Goal: Task Accomplishment & Management: Manage account settings

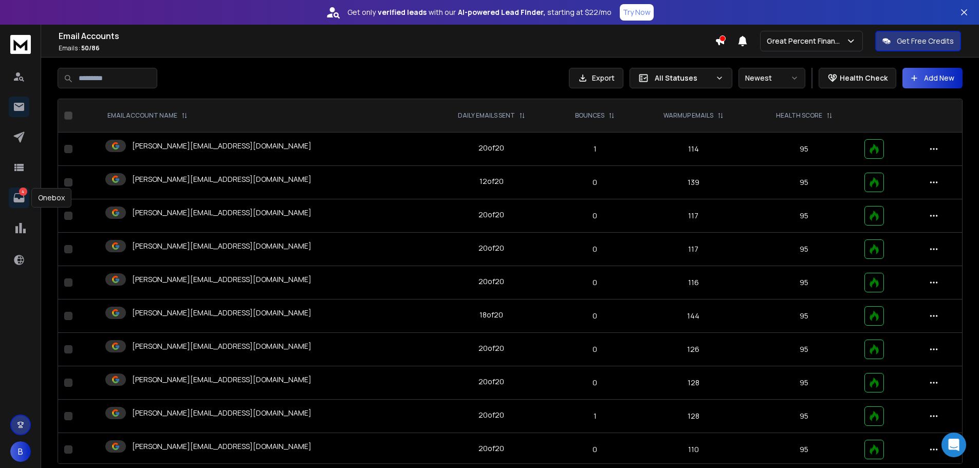
click at [24, 199] on icon at bounding box center [18, 197] width 11 height 9
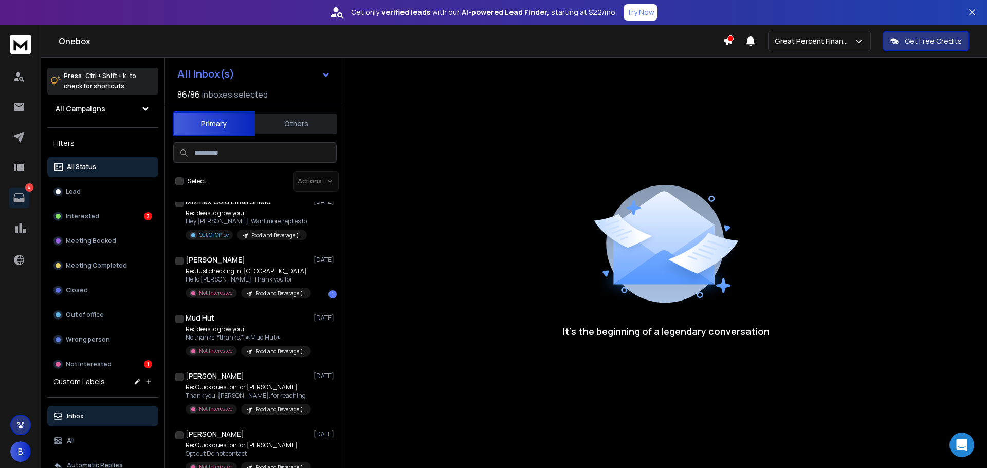
scroll to position [308, 0]
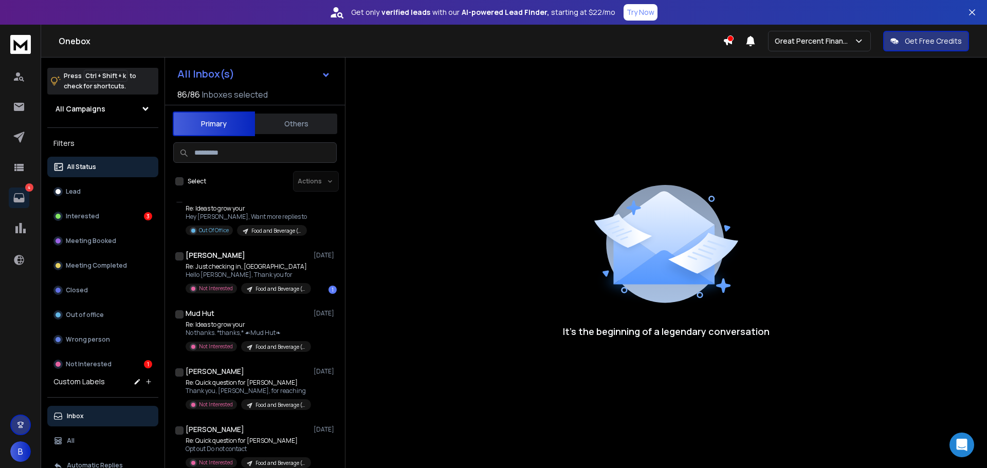
click at [262, 277] on p "Hello [PERSON_NAME], Thank you for" at bounding box center [247, 275] width 123 height 8
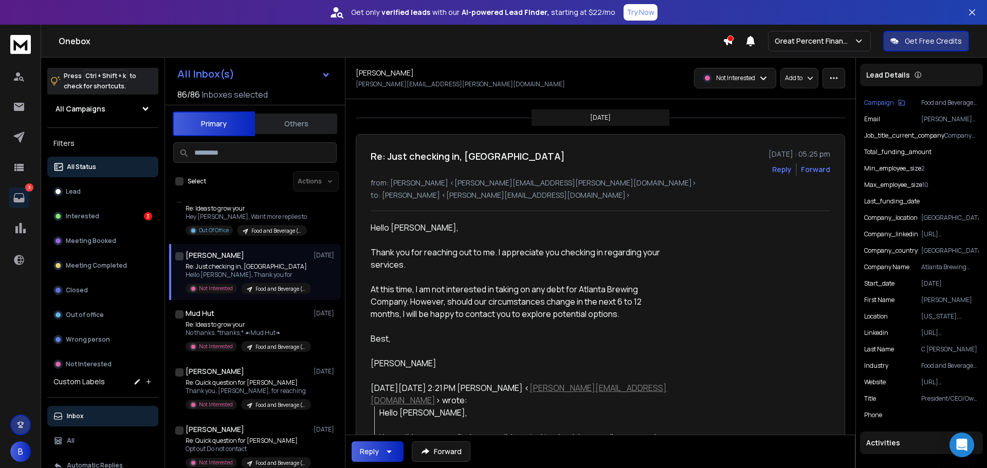
click at [835, 78] on icon "button" at bounding box center [833, 78] width 9 height 9
click at [821, 101] on div "Mark as unread" at bounding box center [807, 101] width 65 height 10
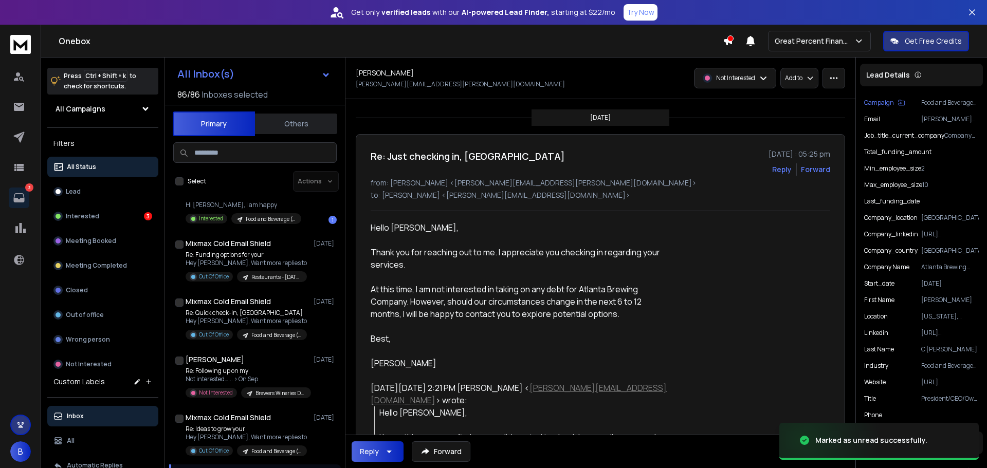
scroll to position [51, 0]
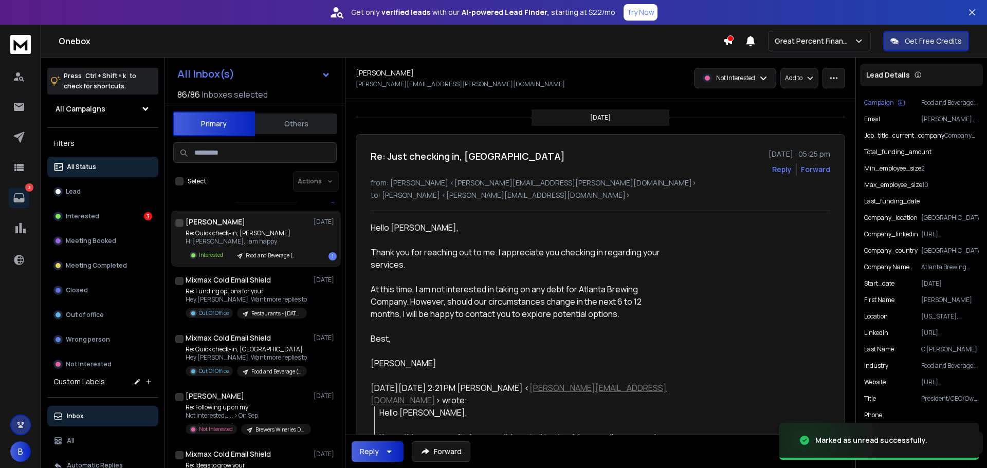
click at [275, 244] on p "Hi [PERSON_NAME], I am happy" at bounding box center [244, 241] width 116 height 8
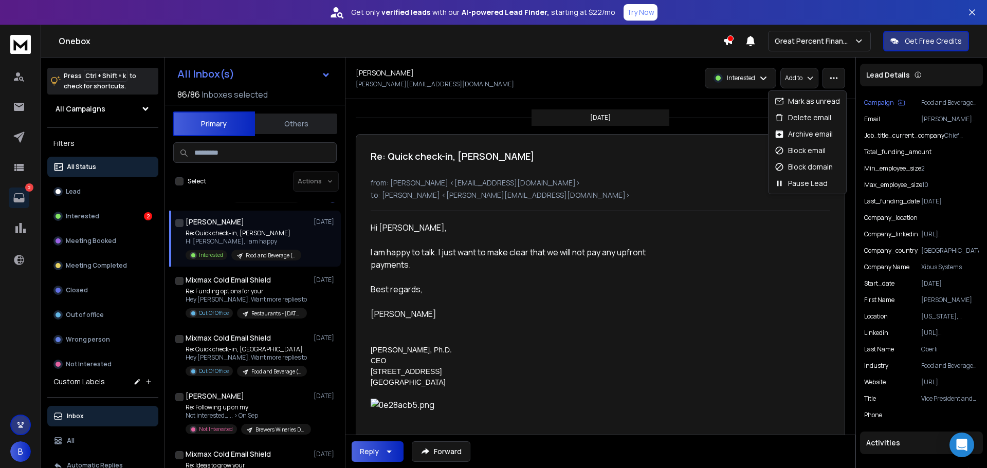
click at [837, 75] on icon "button" at bounding box center [833, 78] width 9 height 9
click at [816, 100] on div "Mark as unread" at bounding box center [807, 101] width 65 height 10
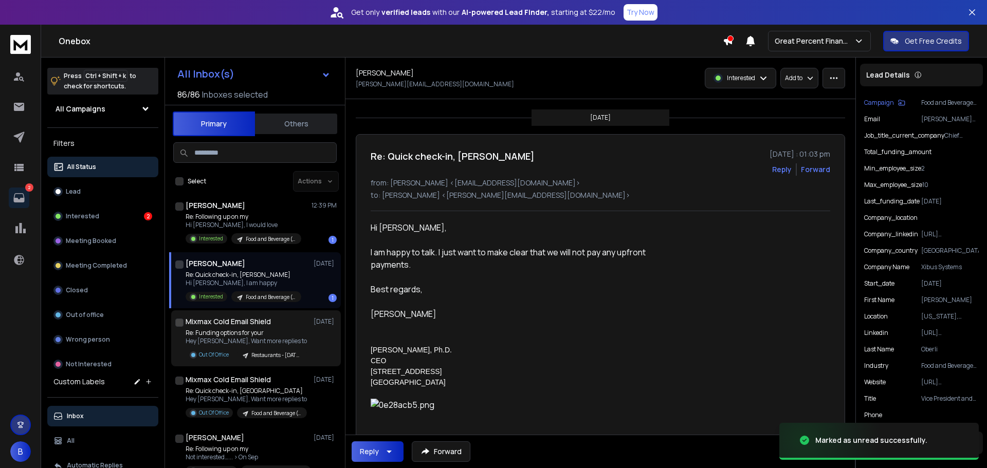
scroll to position [0, 0]
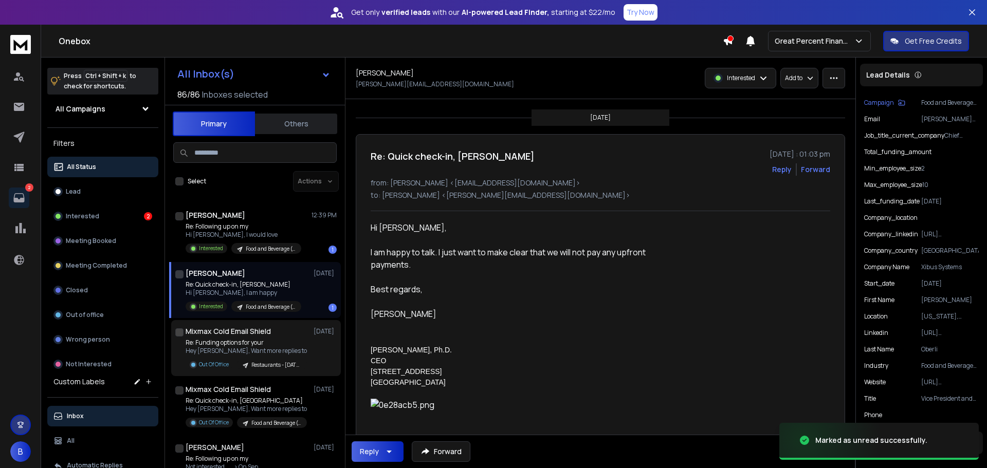
click at [257, 341] on p "Re: Funding options for your" at bounding box center [246, 343] width 121 height 8
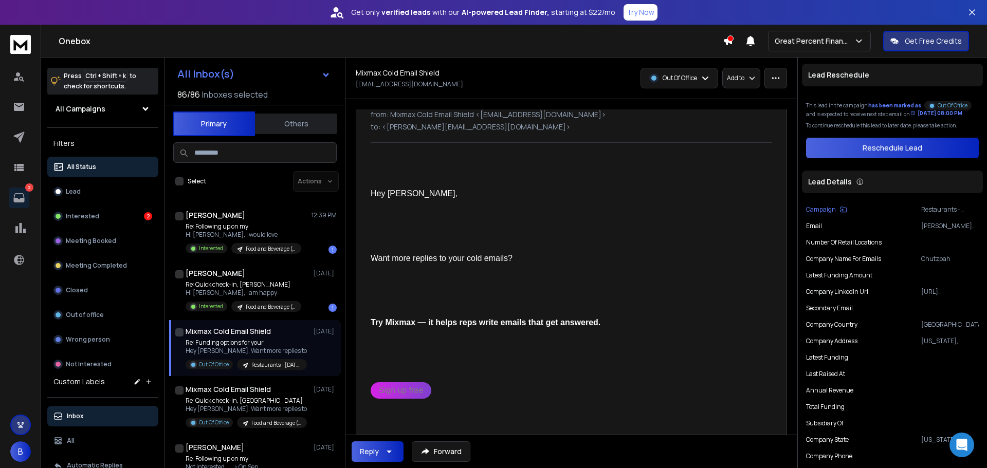
scroll to position [103, 0]
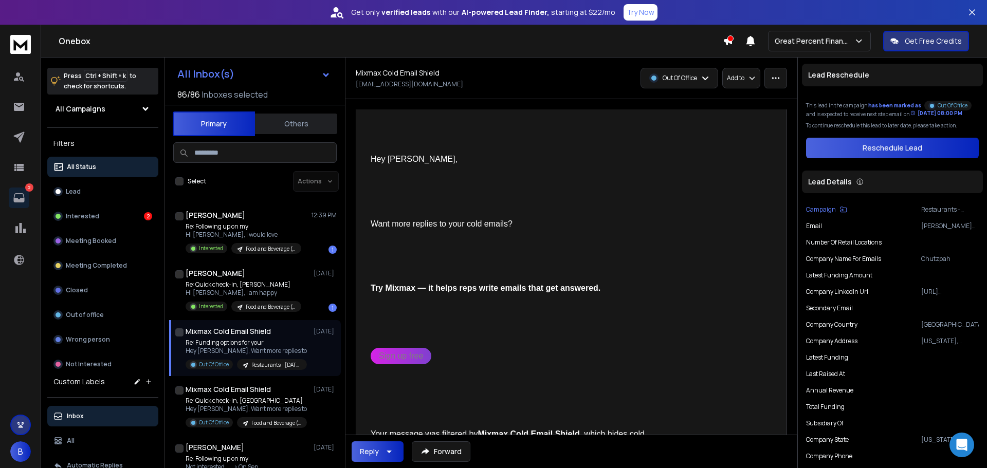
click at [771, 79] on icon "button" at bounding box center [775, 78] width 9 height 9
click at [751, 150] on div "Block email" at bounding box center [735, 150] width 51 height 10
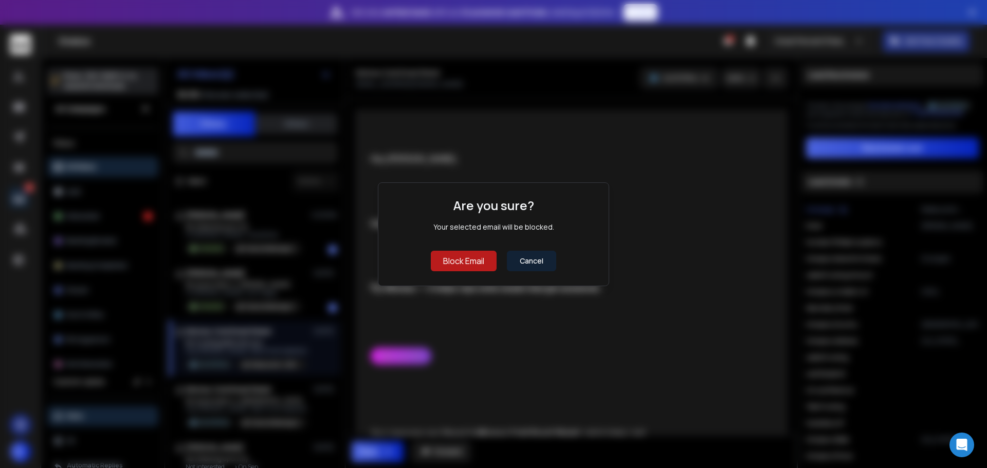
click at [482, 266] on button "Block Email" at bounding box center [464, 261] width 66 height 21
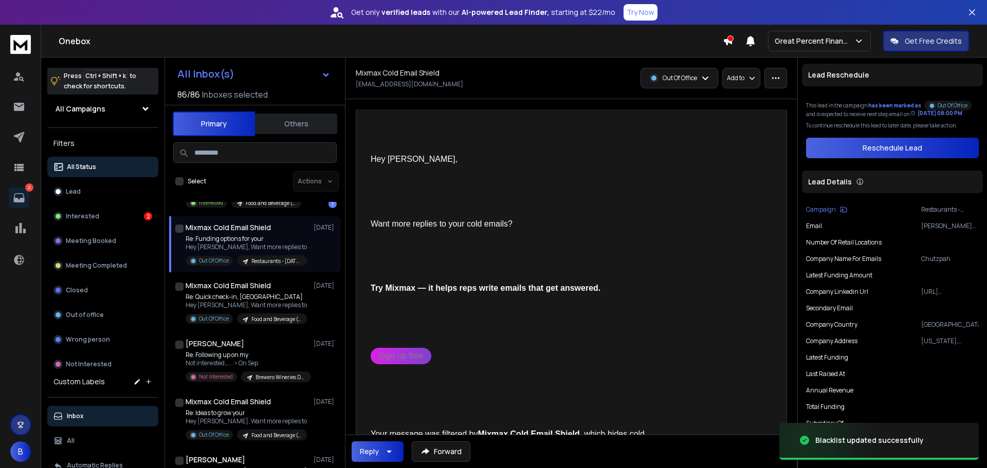
scroll to position [154, 0]
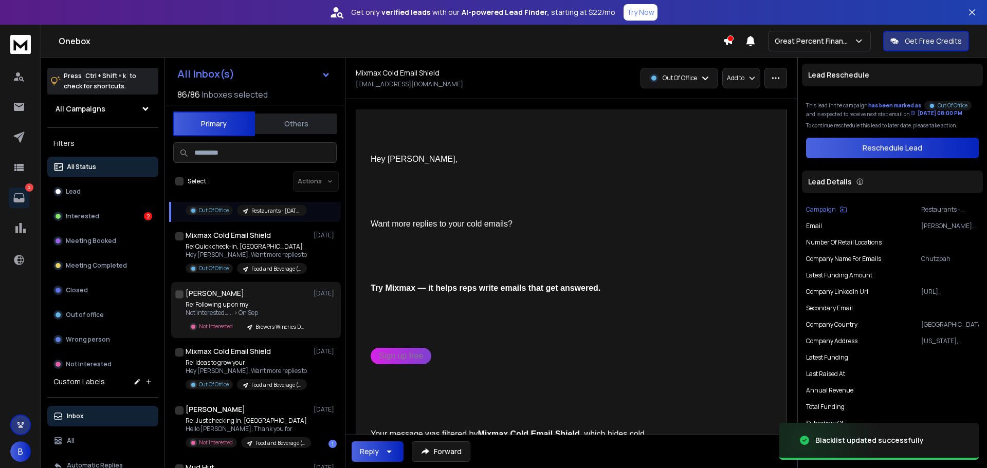
click at [279, 317] on div "Re: Following up on my Not interested…... > On Sep Not Interested Brewers Winer…" at bounding box center [248, 316] width 125 height 31
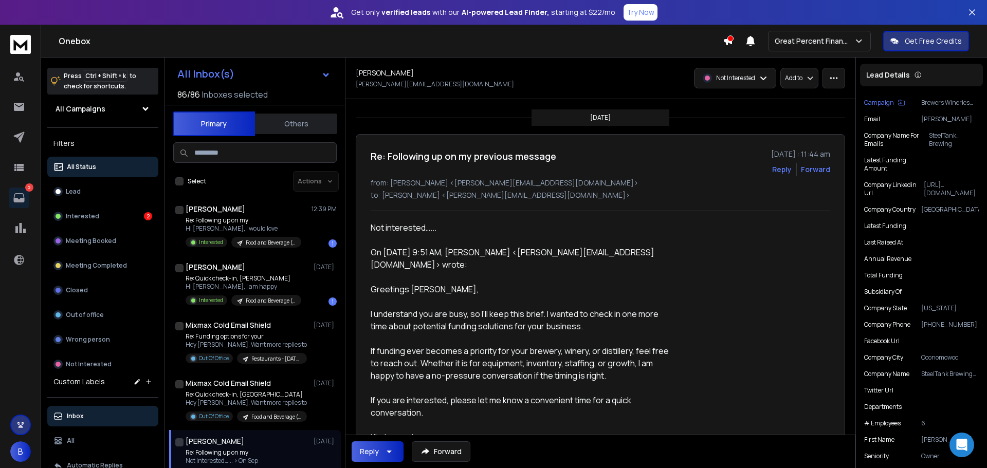
scroll to position [0, 0]
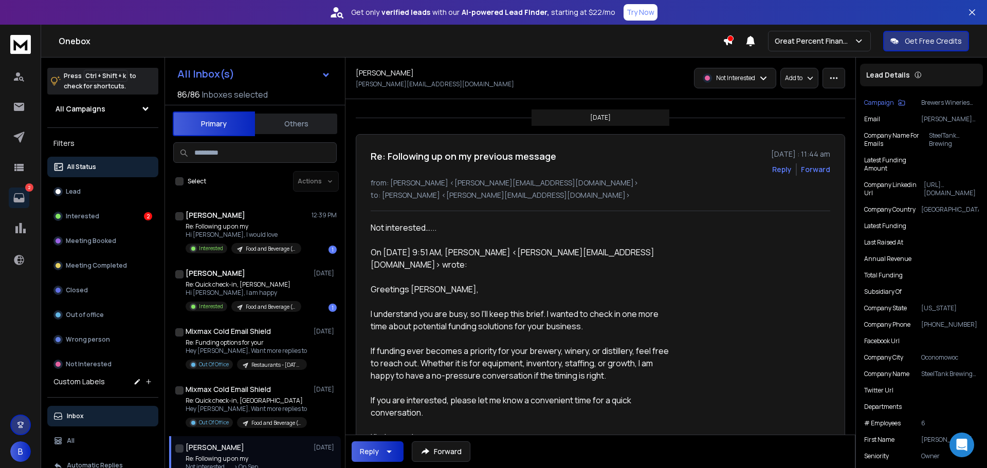
click at [235, 222] on div "Trish Golderer 12:39 PM Re: Following up on my Hi Brad, I would love Interested…" at bounding box center [261, 232] width 151 height 44
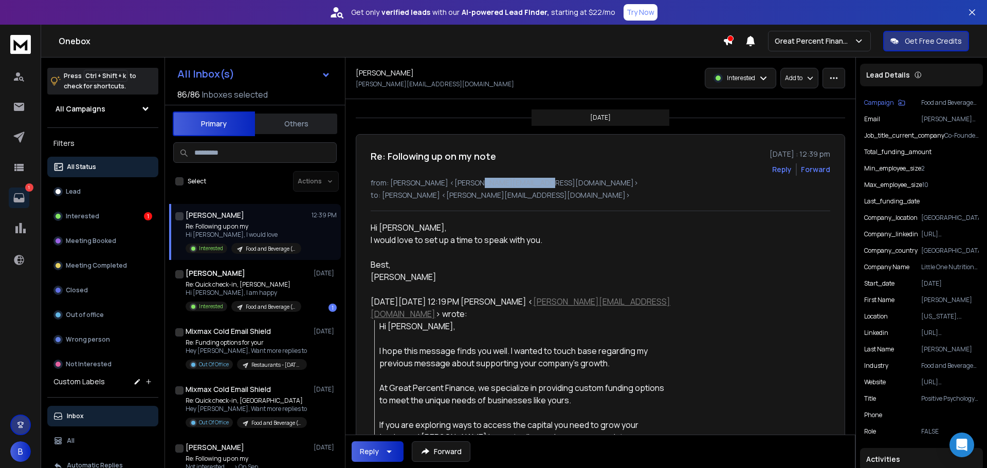
drag, startPoint x: 464, startPoint y: 184, endPoint x: 514, endPoint y: 187, distance: 50.0
click at [514, 187] on p "from: Trish Golderer <trish@yourlittleone.co>" at bounding box center [601, 183] width 460 height 10
copy p "yourlittleone.co"
click at [370, 450] on div "Reply" at bounding box center [369, 452] width 19 height 10
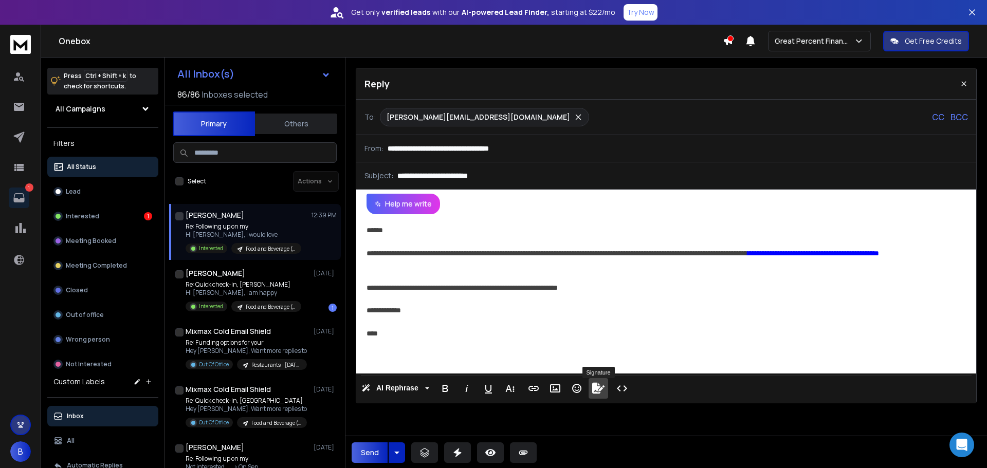
click at [596, 389] on icon "button" at bounding box center [598, 388] width 12 height 11
click at [373, 450] on button "Send" at bounding box center [370, 453] width 36 height 21
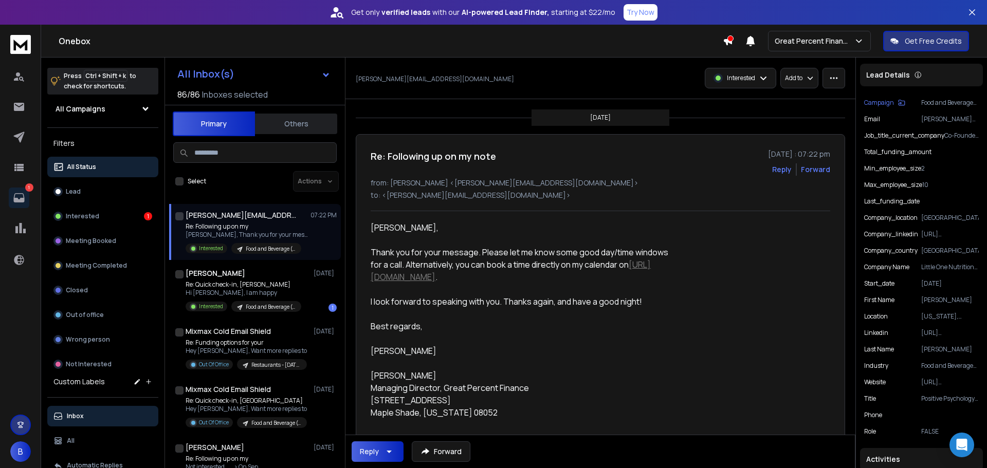
click at [258, 225] on p "Re: Following up on my" at bounding box center [247, 227] width 123 height 8
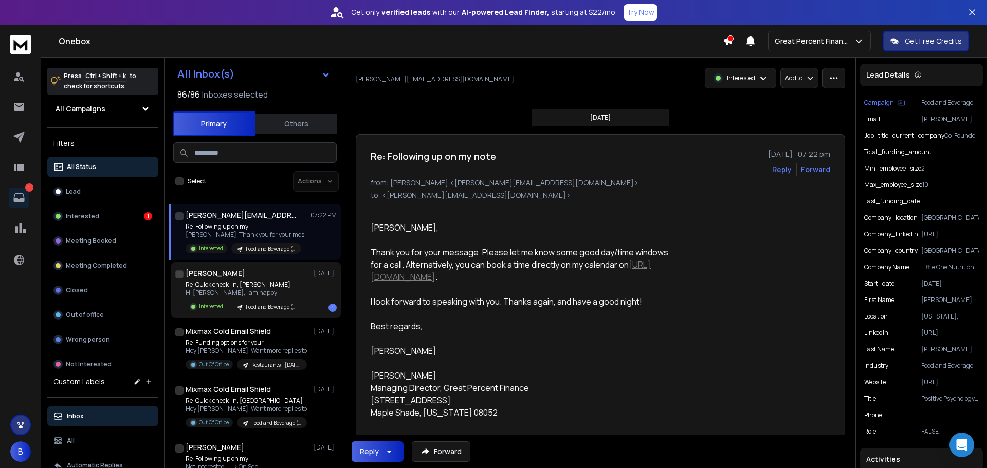
click at [271, 281] on p "Re: Quick check-in, [PERSON_NAME]" at bounding box center [244, 285] width 116 height 8
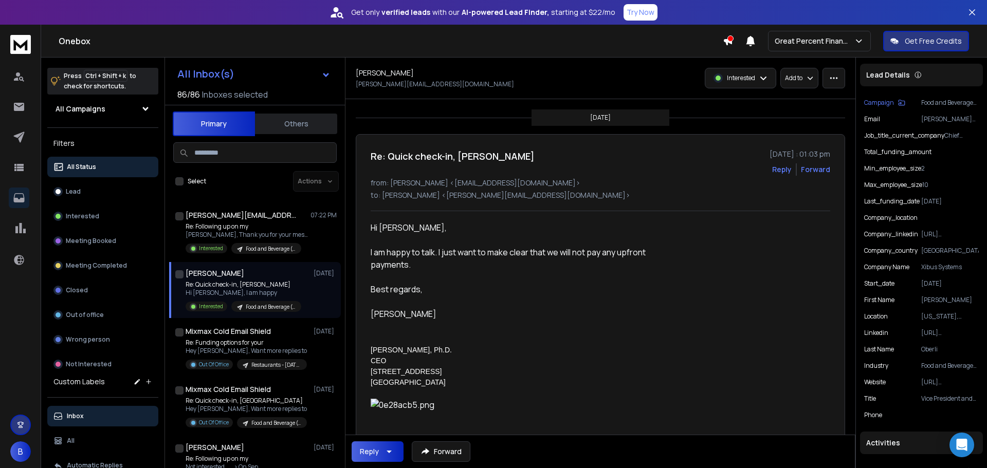
click at [367, 448] on div "Reply" at bounding box center [369, 452] width 19 height 10
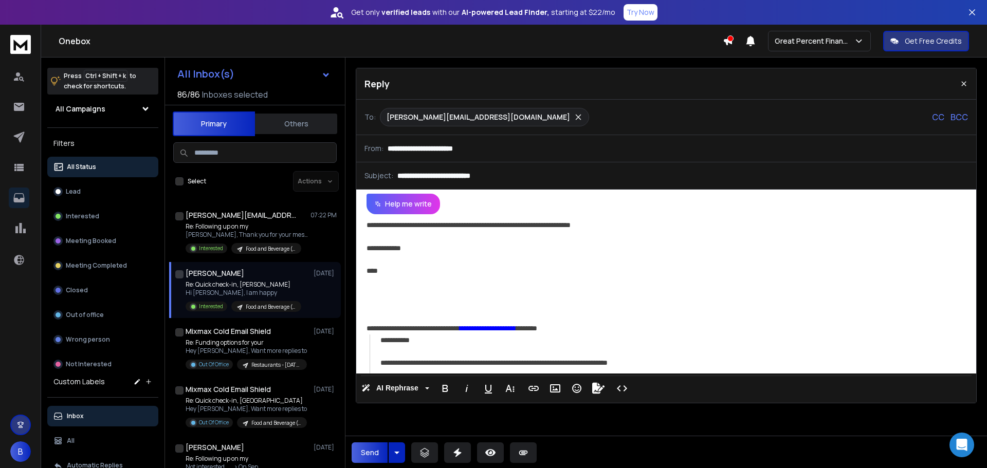
scroll to position [103, 0]
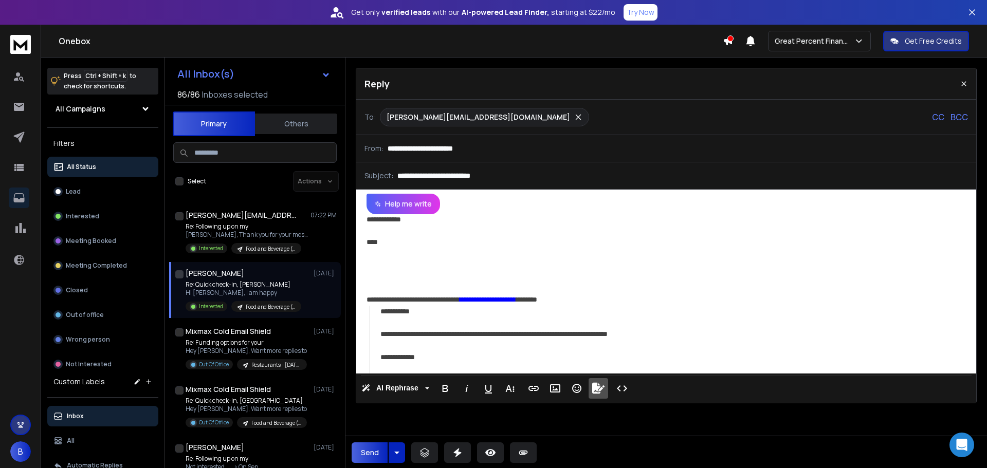
click at [595, 386] on icon "button" at bounding box center [598, 388] width 12 height 11
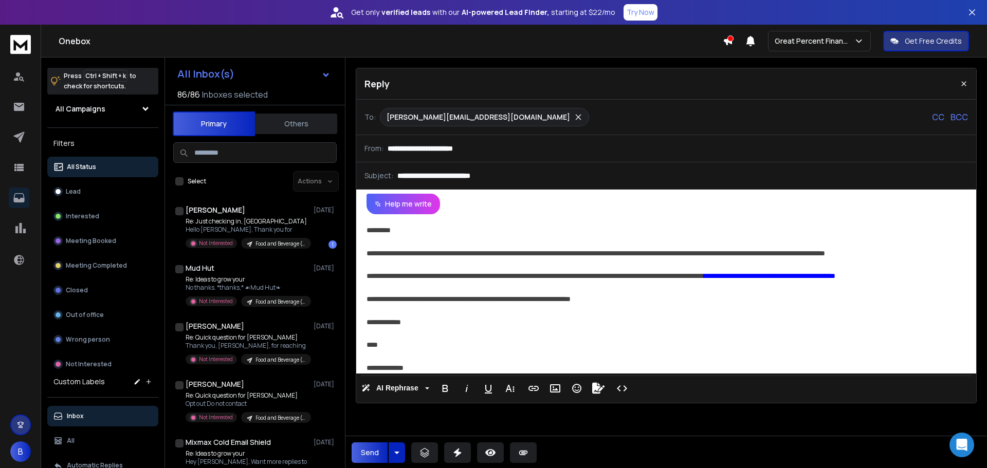
scroll to position [360, 0]
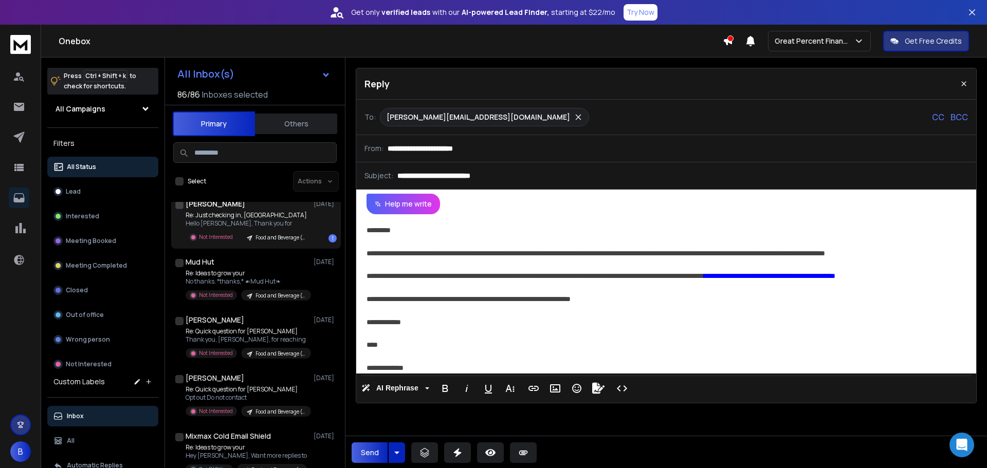
click at [231, 222] on p "Hello [PERSON_NAME], Thank you for" at bounding box center [247, 224] width 123 height 8
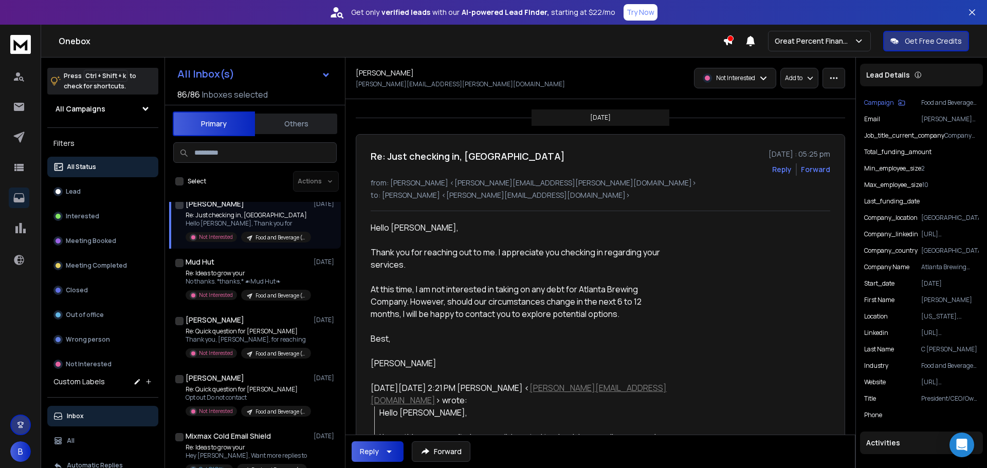
click at [784, 168] on button "Reply" at bounding box center [782, 169] width 20 height 10
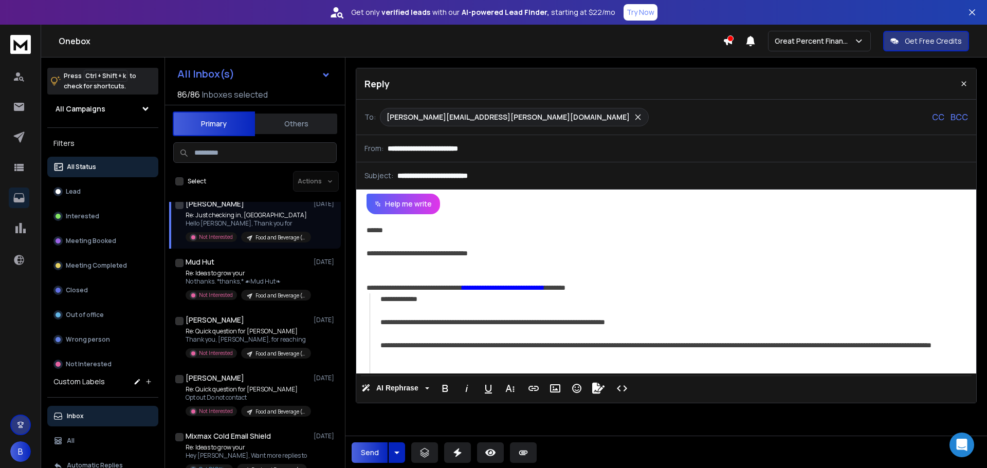
click at [962, 84] on icon at bounding box center [964, 84] width 8 height 8
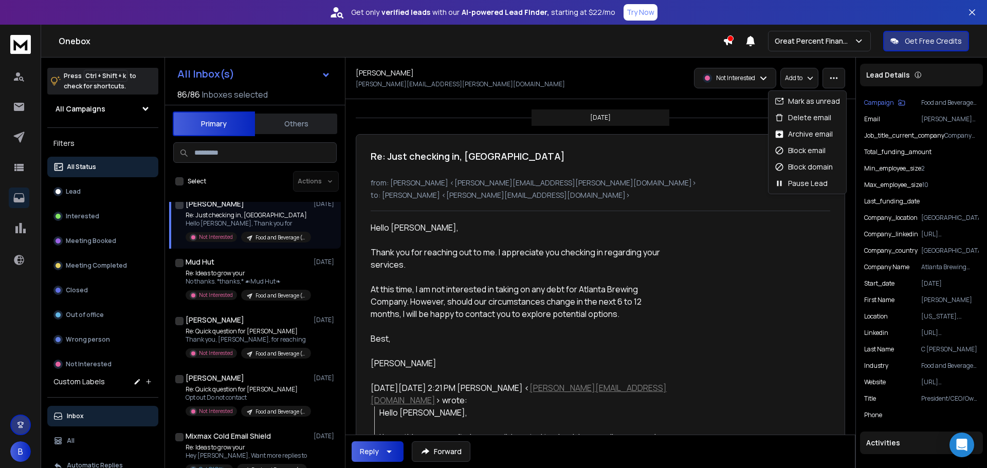
click at [835, 76] on icon "button" at bounding box center [833, 78] width 9 height 9
click at [806, 148] on div "Block email" at bounding box center [800, 150] width 51 height 10
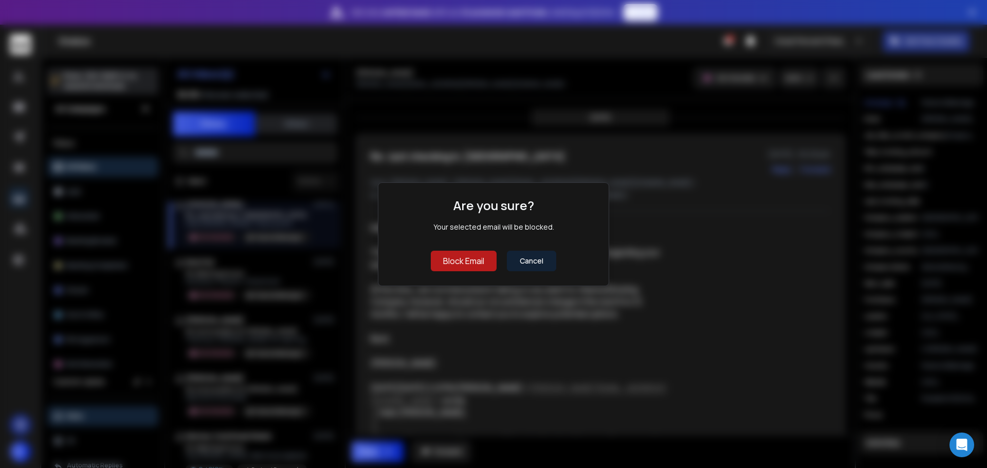
click at [463, 262] on button "Block Email" at bounding box center [464, 261] width 66 height 21
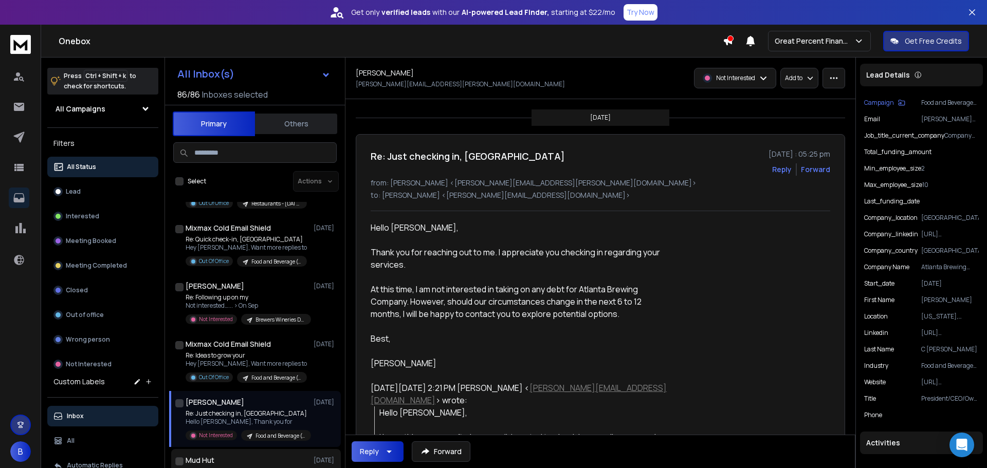
scroll to position [0, 0]
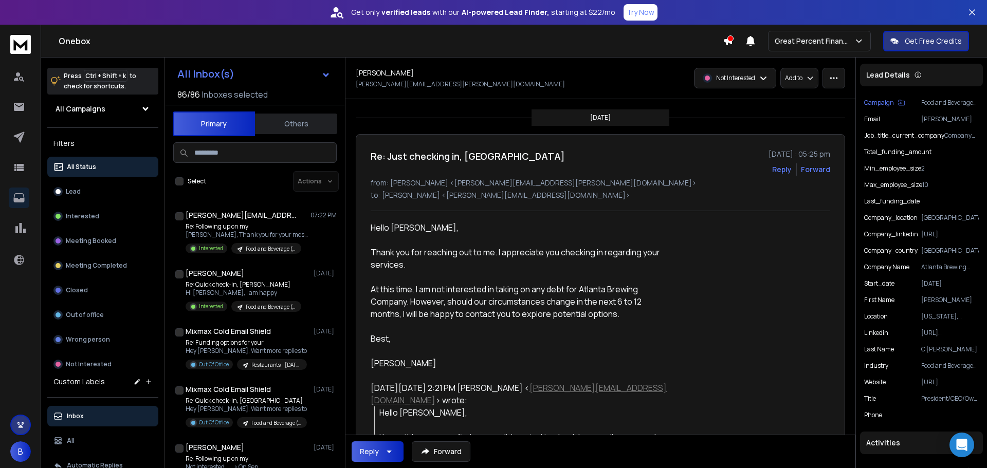
click at [972, 14] on icon at bounding box center [971, 12] width 9 height 9
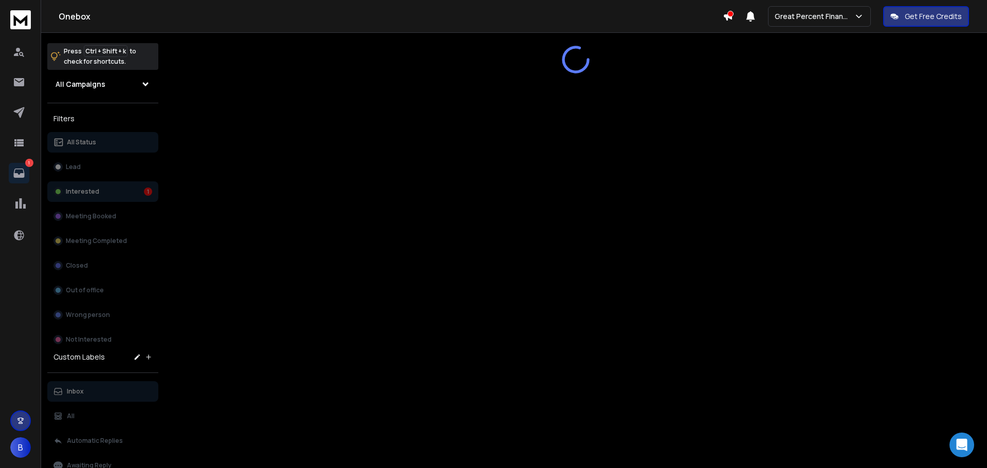
click at [79, 193] on div "All Status Lead Interested 1 Meeting Booked Meeting Completed Closed Out of off…" at bounding box center [102, 241] width 111 height 218
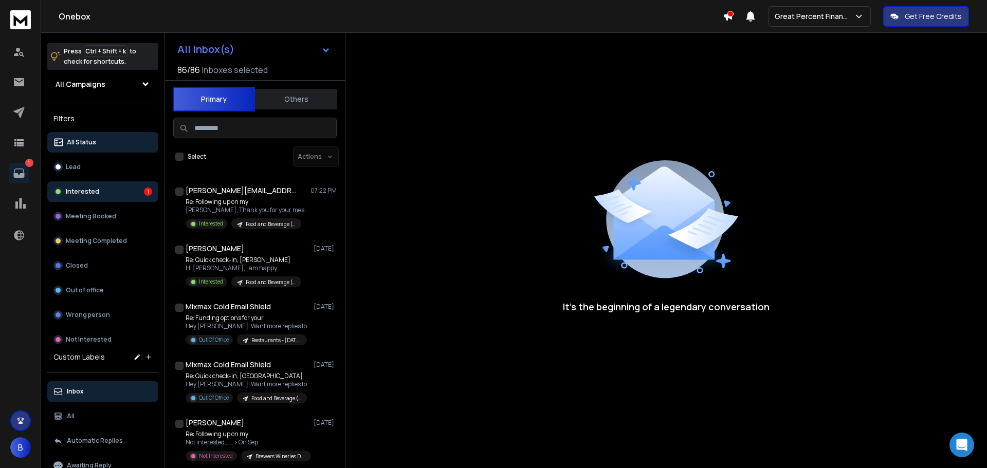
click at [81, 195] on p "Interested" at bounding box center [82, 192] width 33 height 8
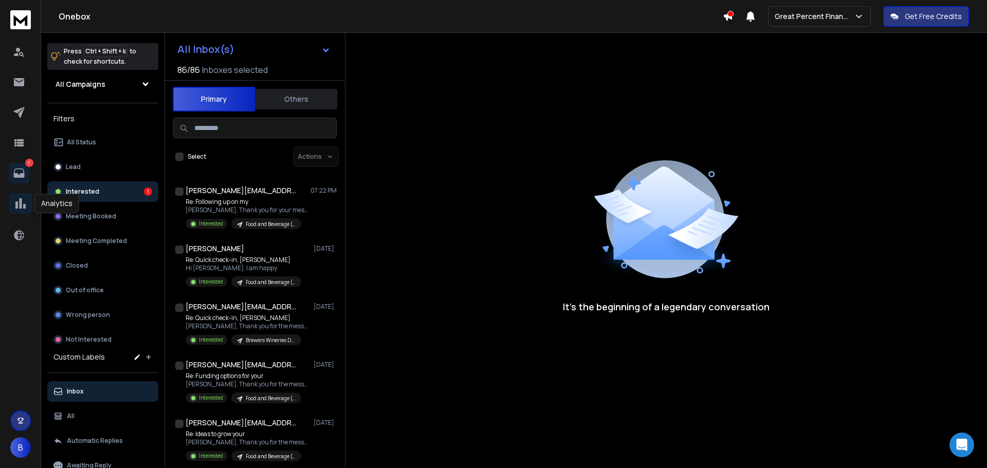
click at [24, 200] on icon at bounding box center [20, 203] width 15 height 15
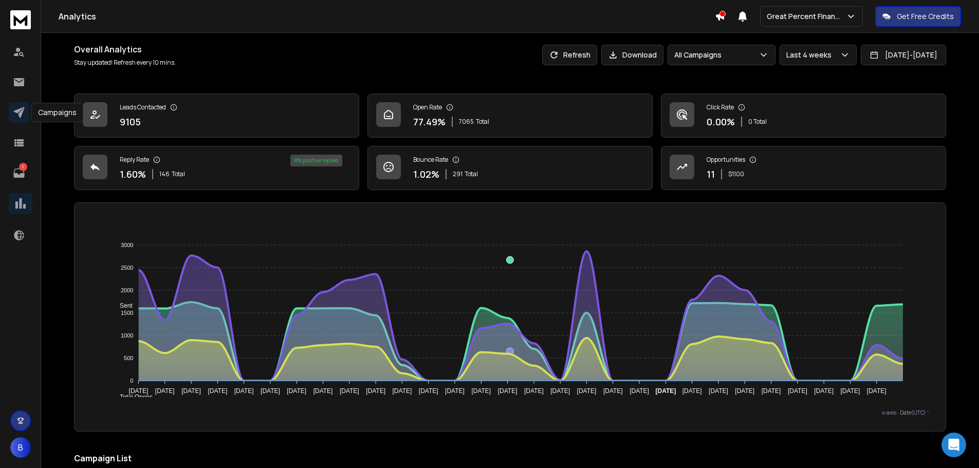
click at [23, 105] on link at bounding box center [19, 112] width 21 height 21
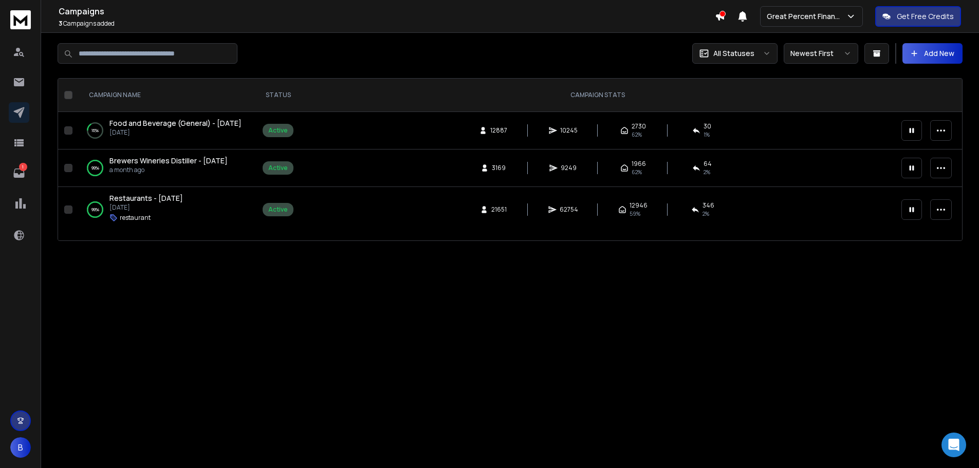
click at [154, 203] on span "Restaurants - [DATE]" at bounding box center [146, 198] width 74 height 10
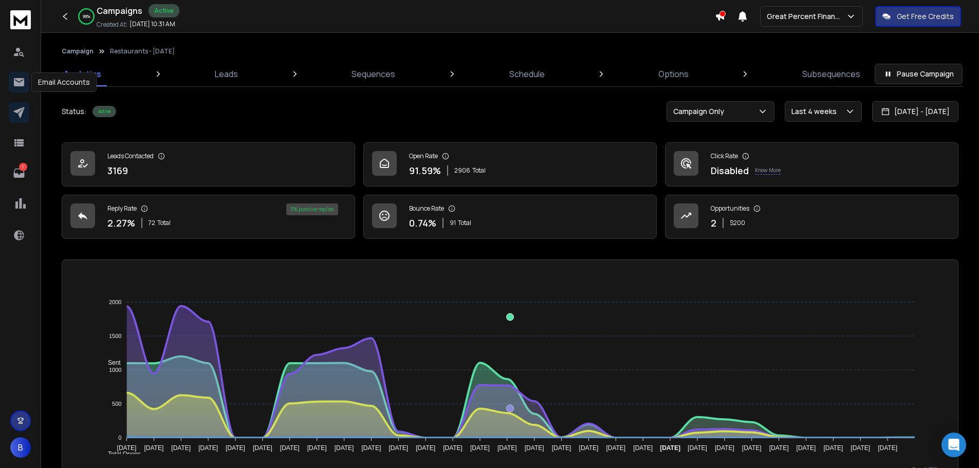
click at [18, 74] on link at bounding box center [19, 82] width 21 height 21
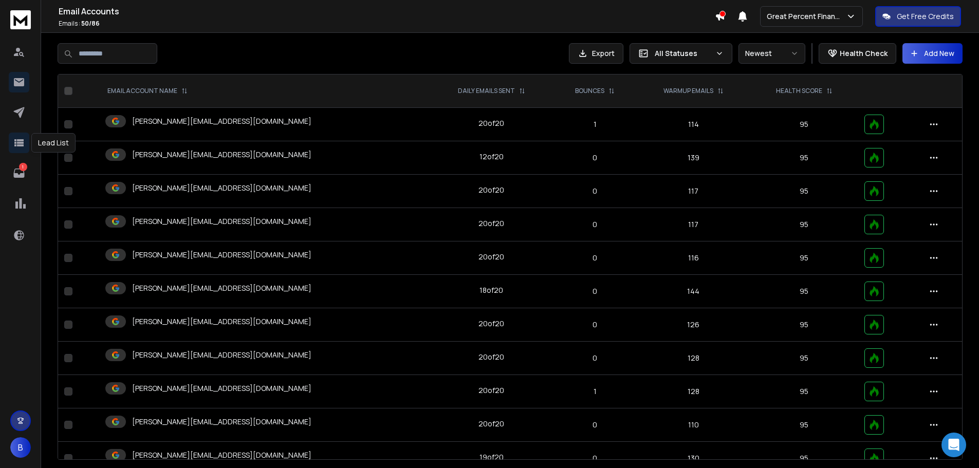
click at [25, 134] on link at bounding box center [19, 143] width 21 height 21
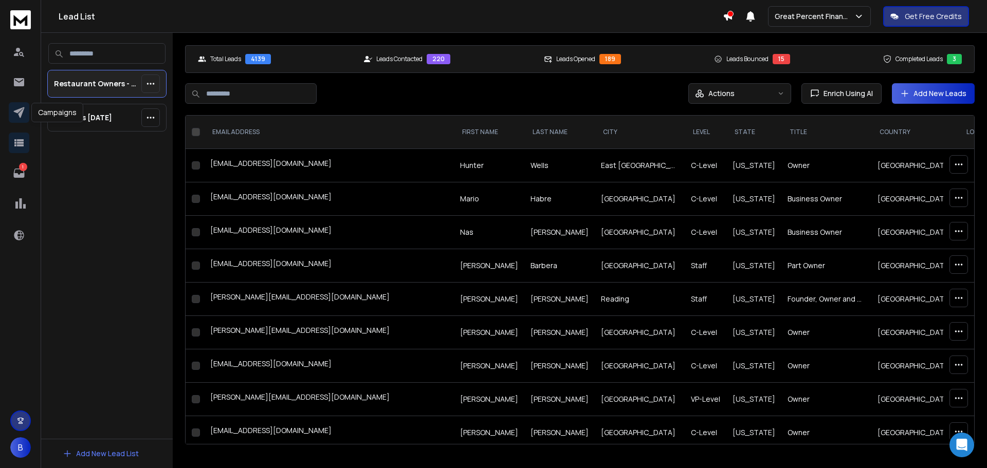
click at [23, 112] on icon at bounding box center [19, 112] width 12 height 12
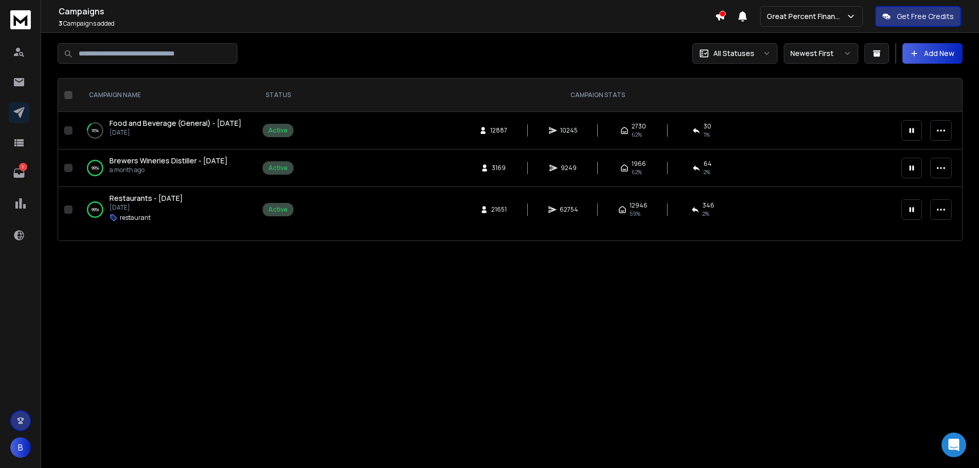
click at [149, 156] on span "Brewers Wineries Distiller - [DATE]" at bounding box center [168, 161] width 118 height 10
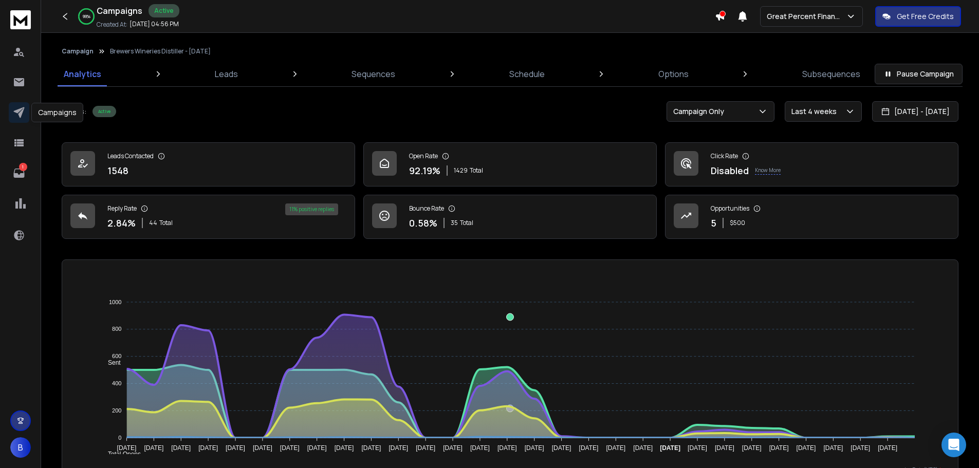
click at [21, 116] on icon at bounding box center [18, 112] width 11 height 11
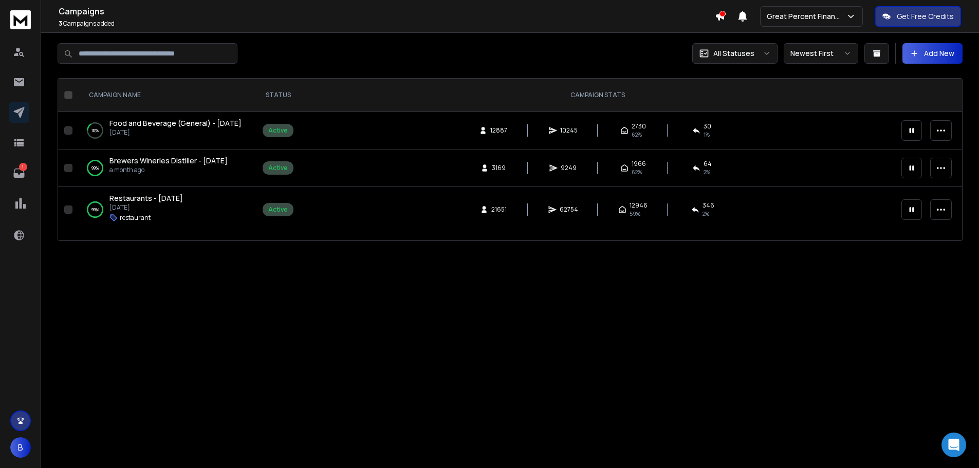
click at [153, 160] on span "Brewers Wineries Distiller - [DATE]" at bounding box center [168, 161] width 118 height 10
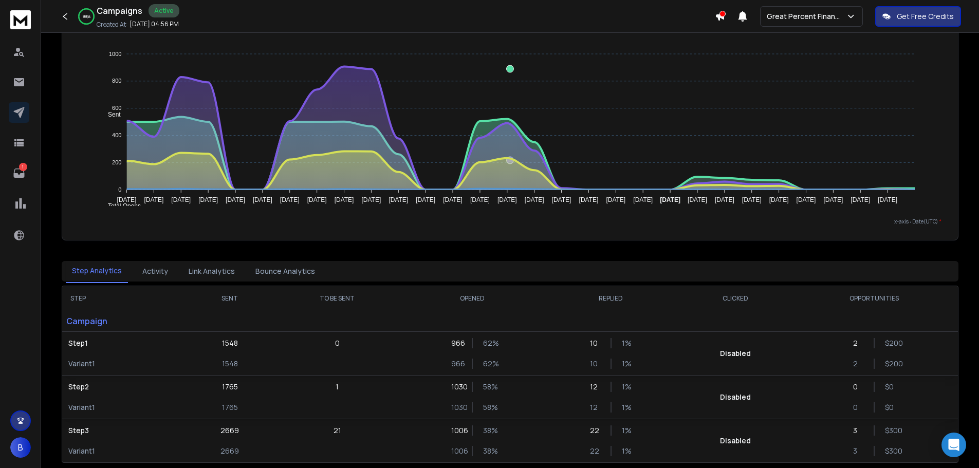
scroll to position [262, 0]
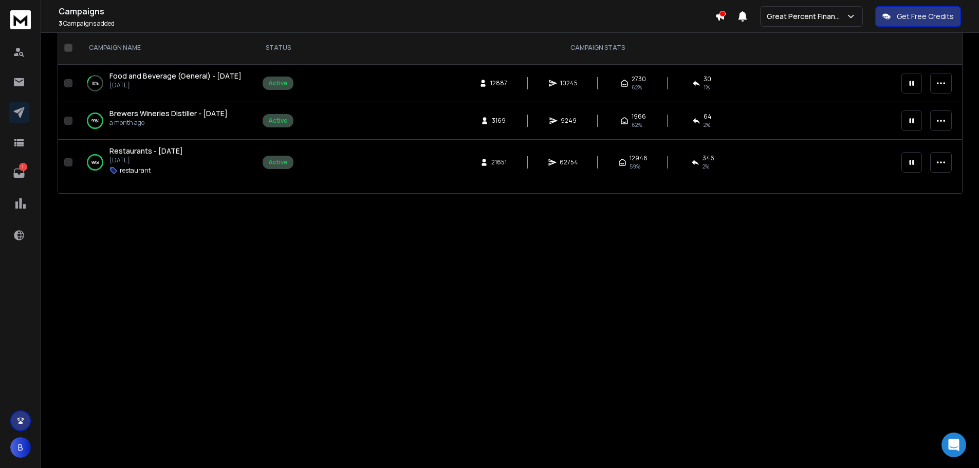
scroll to position [51, 0]
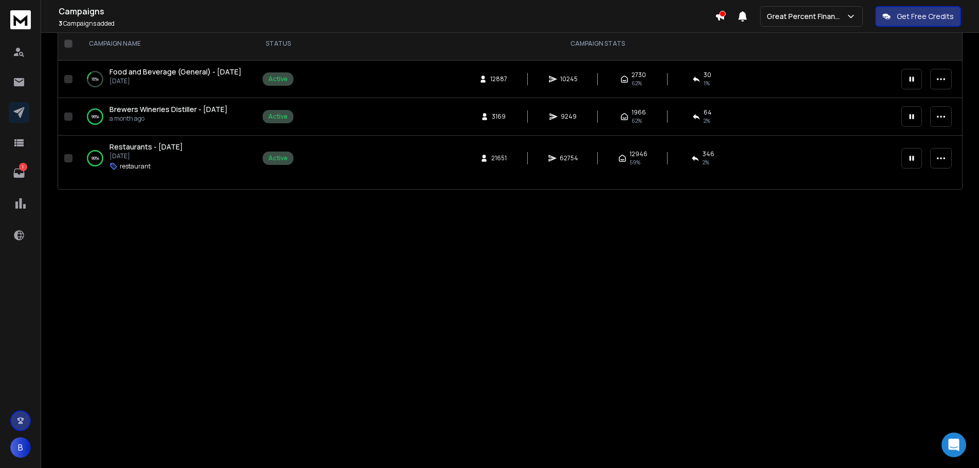
click at [149, 149] on span "Restaurants - [DATE]" at bounding box center [146, 147] width 74 height 10
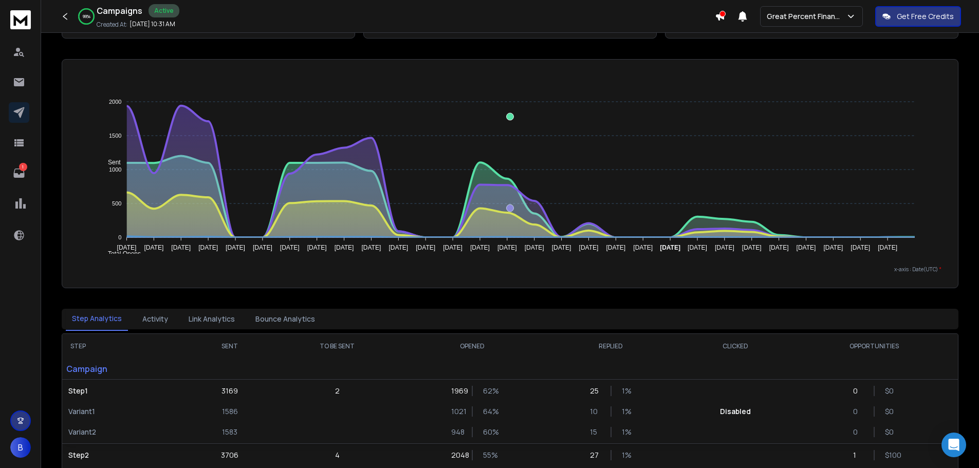
scroll to position [323, 0]
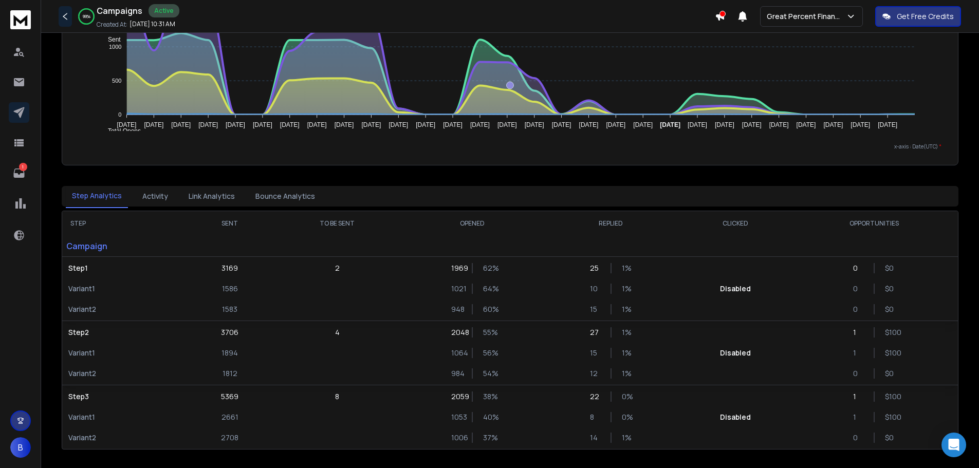
click at [64, 17] on icon at bounding box center [65, 16] width 9 height 9
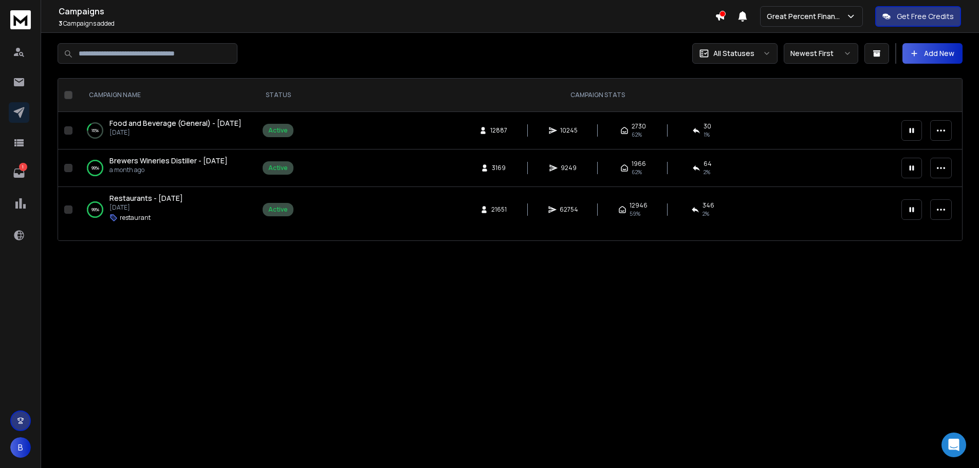
click at [164, 120] on span "Food and Beverage (General) - [DATE]" at bounding box center [175, 123] width 132 height 10
